Goal: Navigation & Orientation: Find specific page/section

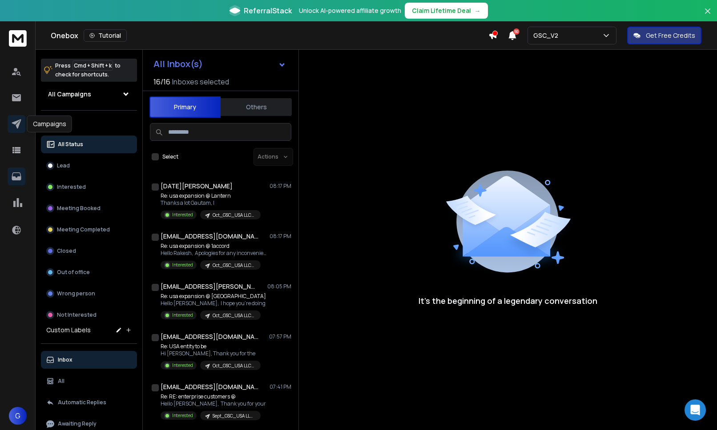
click at [18, 119] on icon at bounding box center [16, 124] width 11 height 11
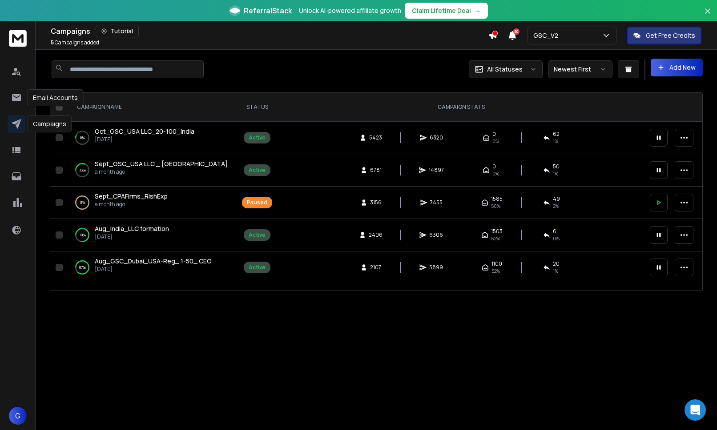
click at [13, 107] on div at bounding box center [18, 99] width 20 height 21
click at [14, 100] on icon at bounding box center [16, 97] width 9 height 7
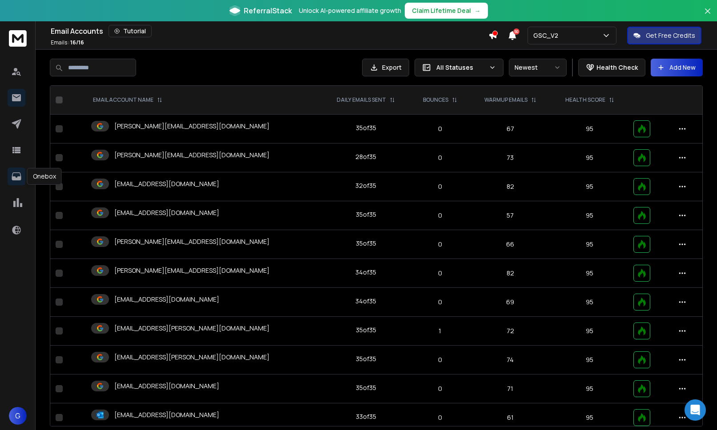
click at [20, 180] on icon at bounding box center [16, 176] width 11 height 11
